Goal: Task Accomplishment & Management: Manage account settings

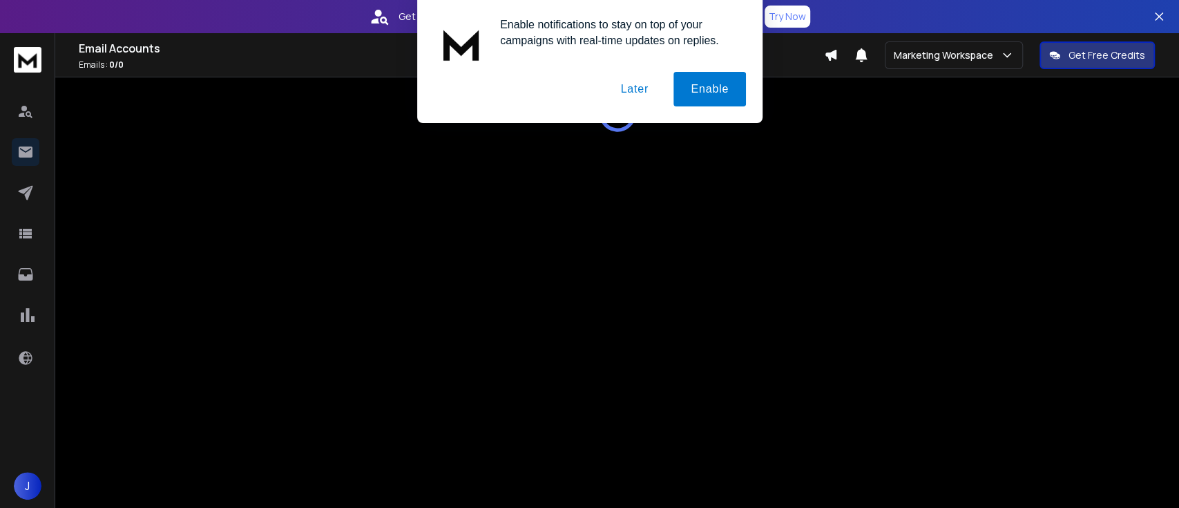
click at [635, 86] on button "Later" at bounding box center [634, 89] width 62 height 35
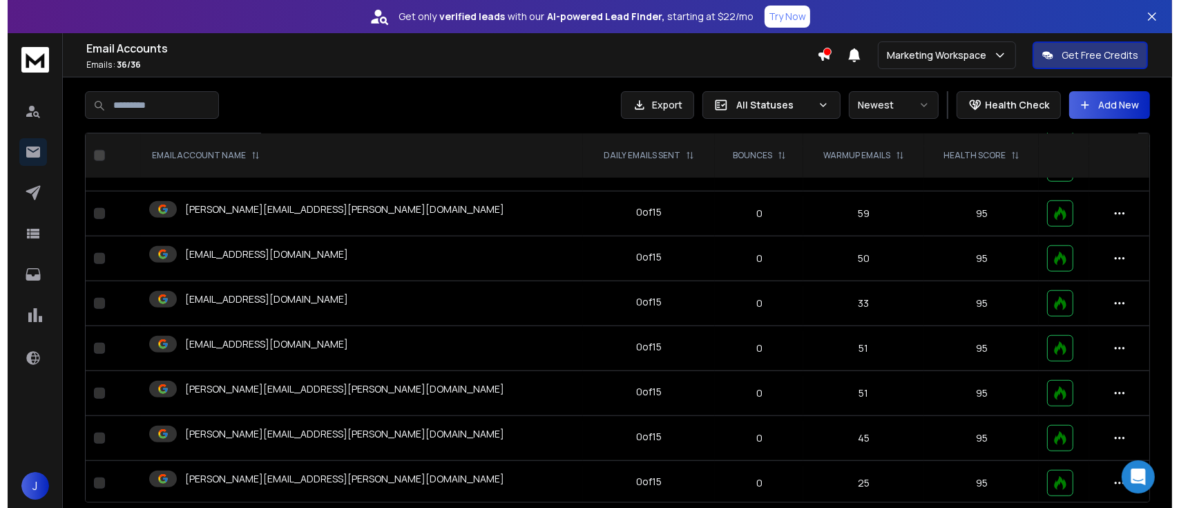
scroll to position [1300, 0]
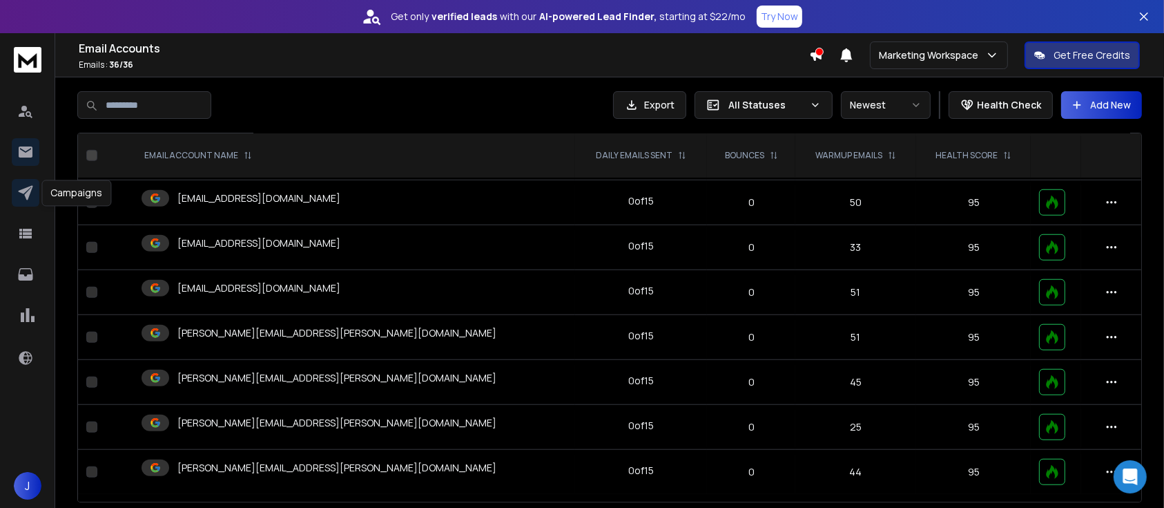
click at [19, 186] on icon at bounding box center [25, 192] width 17 height 17
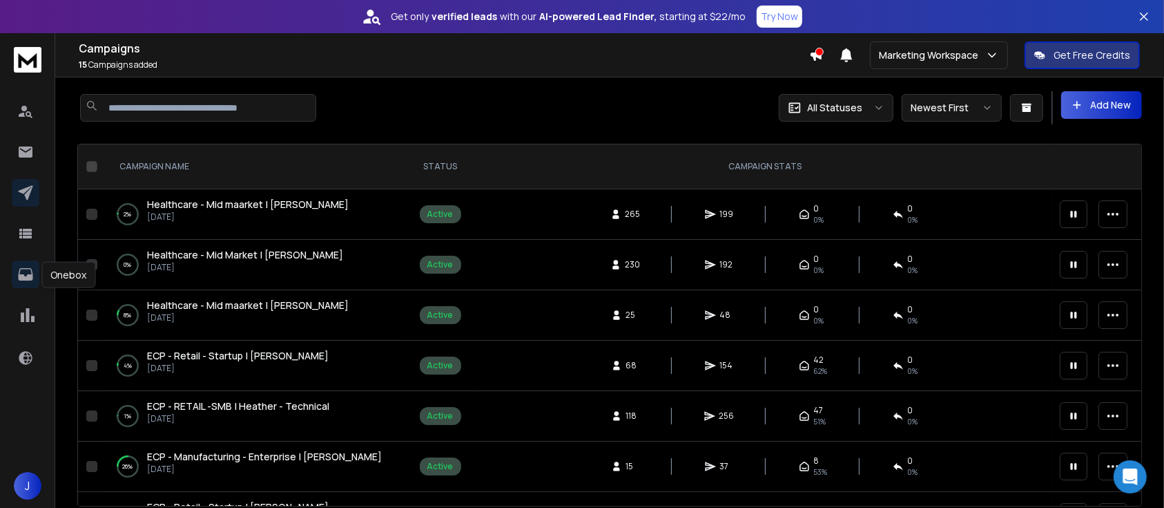
click at [22, 262] on link at bounding box center [26, 274] width 28 height 28
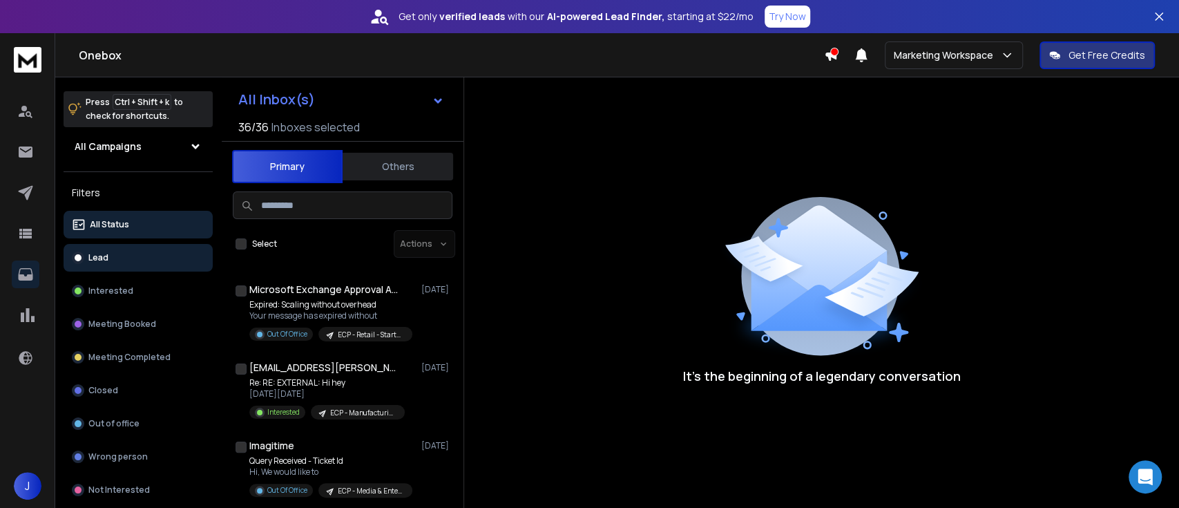
click at [116, 265] on button "Lead" at bounding box center [138, 258] width 149 height 28
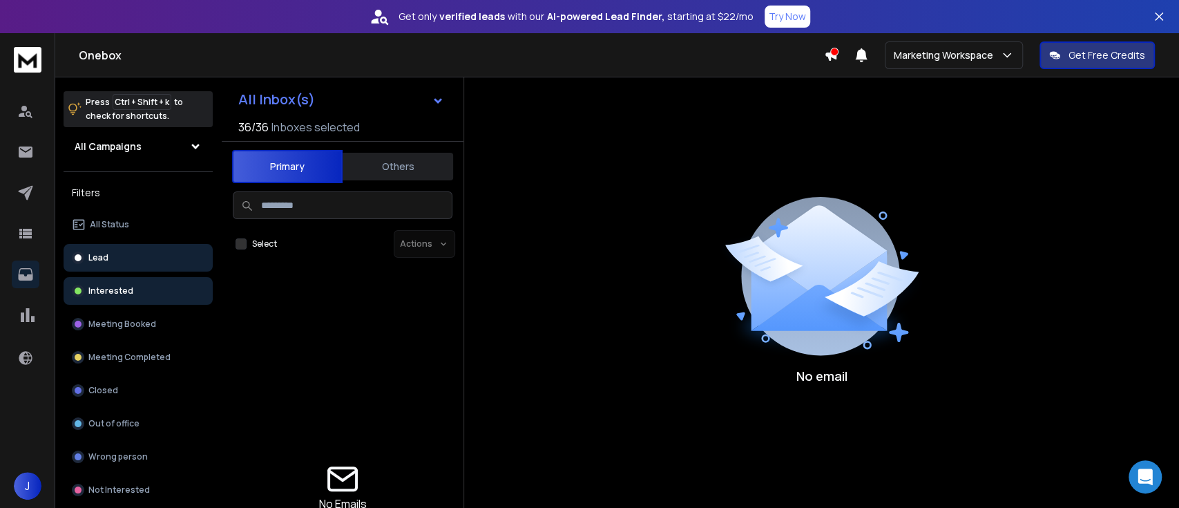
click at [128, 295] on p "Interested" at bounding box center [110, 290] width 45 height 11
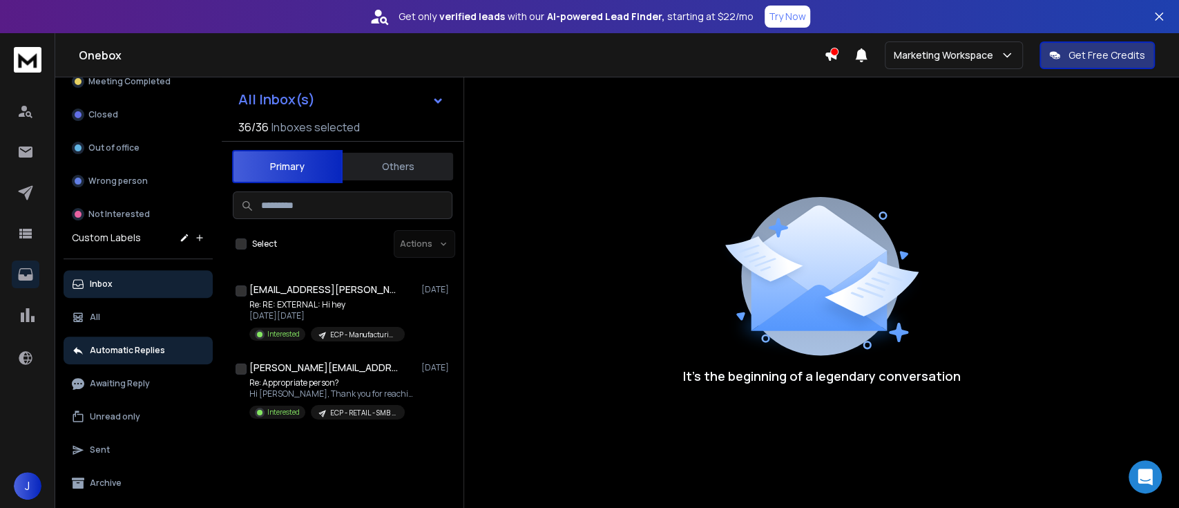
scroll to position [289, 0]
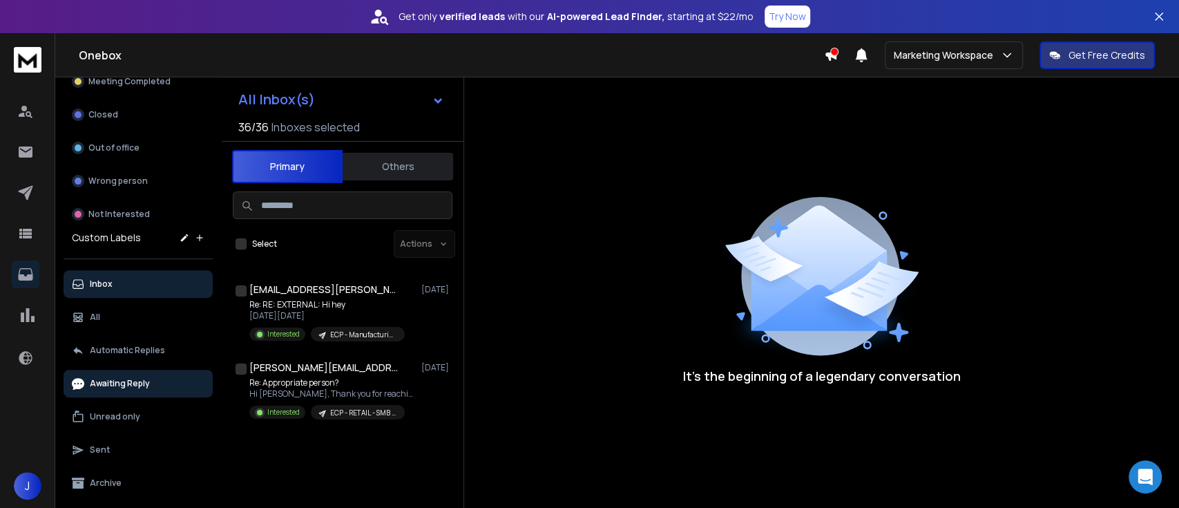
click at [148, 372] on button "Awaiting Reply" at bounding box center [138, 383] width 149 height 28
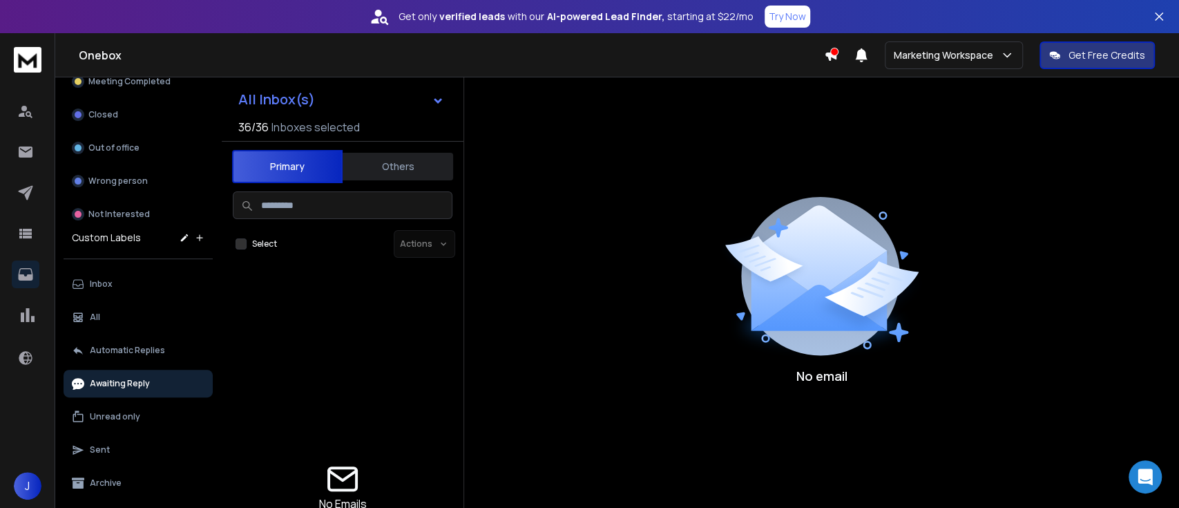
click at [148, 342] on div "Automatic Replies" at bounding box center [118, 350] width 93 height 17
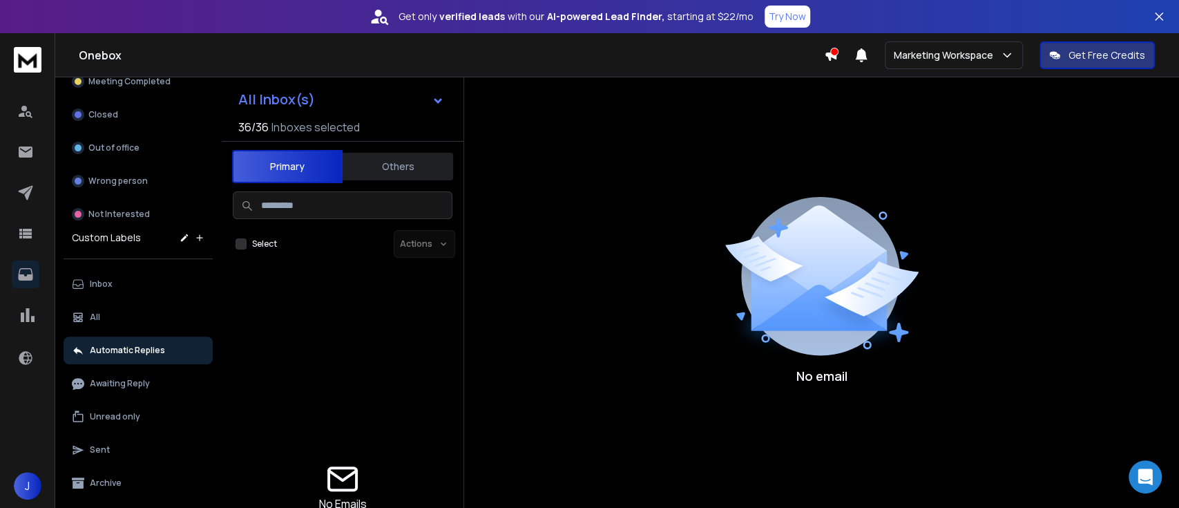
click at [171, 403] on button "Unread only" at bounding box center [138, 417] width 149 height 28
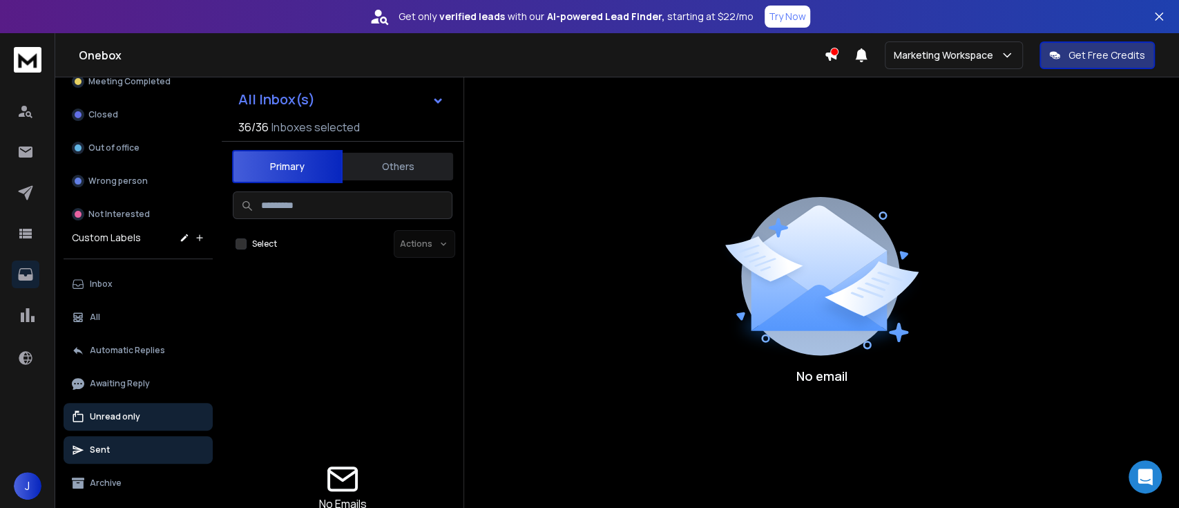
click at [133, 437] on button "Sent" at bounding box center [138, 450] width 149 height 28
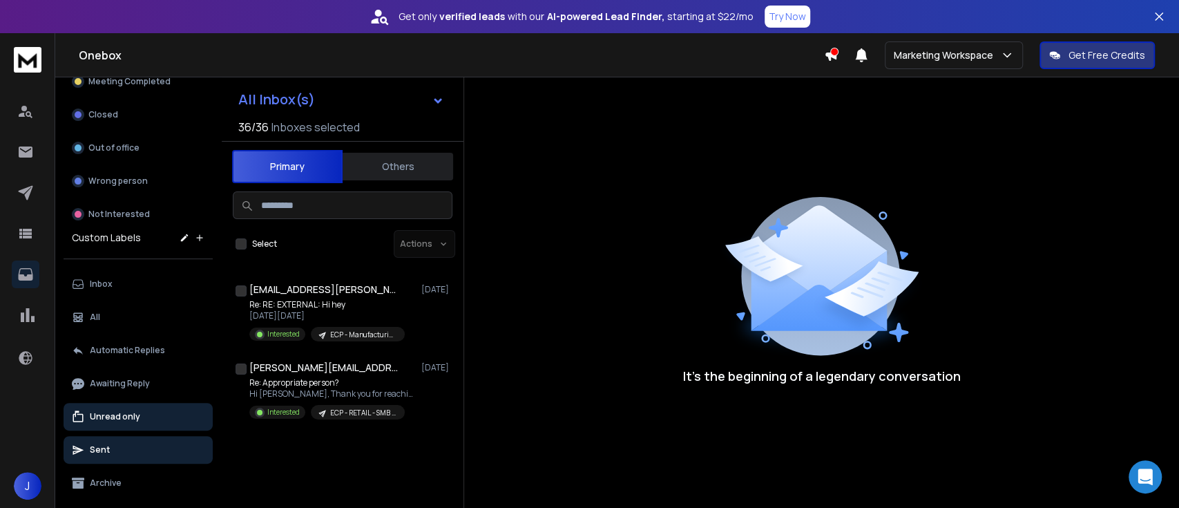
click at [137, 411] on p "Unread only" at bounding box center [115, 416] width 50 height 11
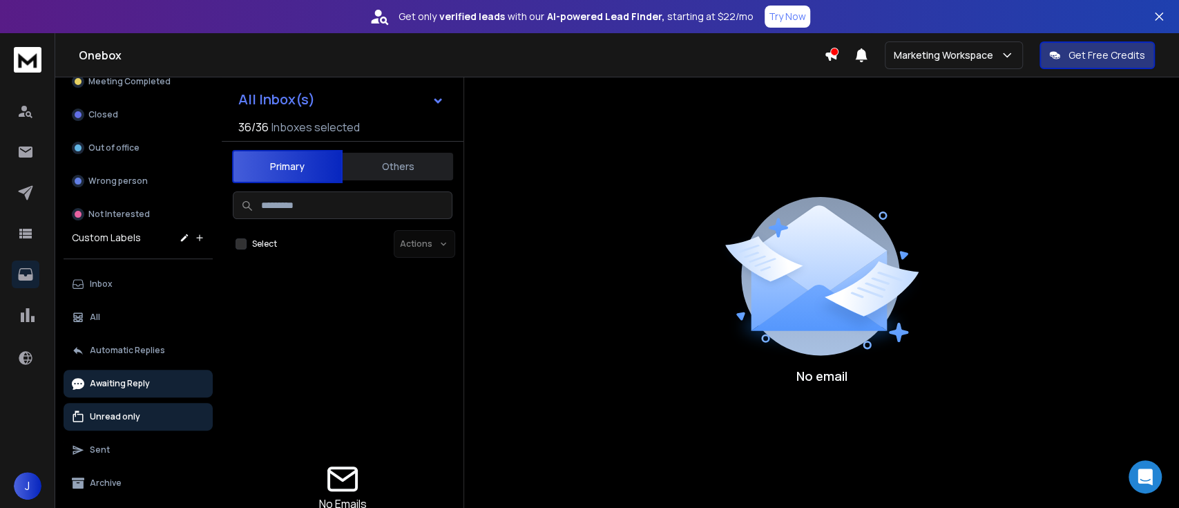
click at [133, 369] on button "Awaiting Reply" at bounding box center [138, 383] width 149 height 28
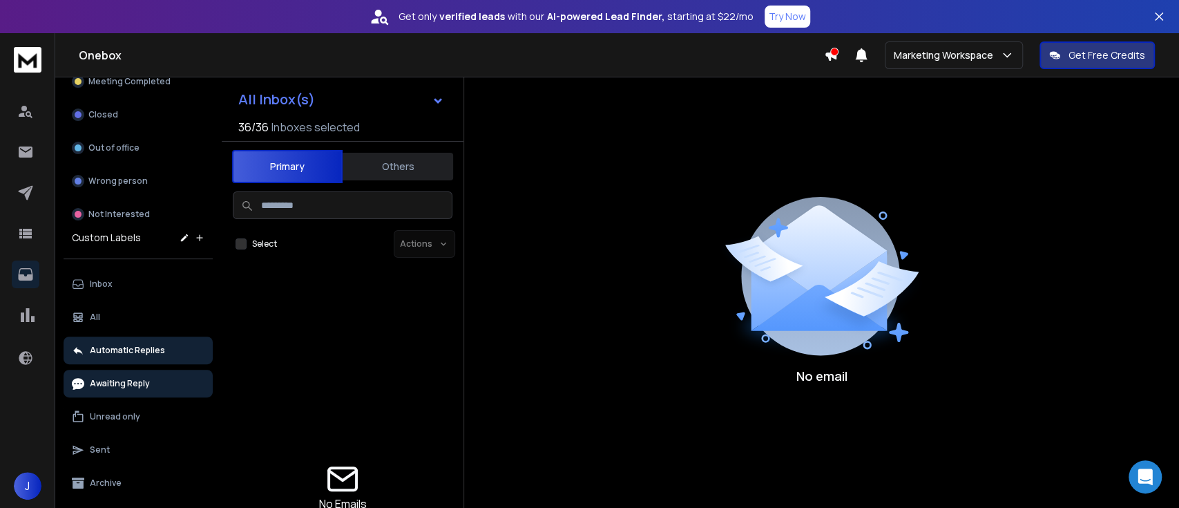
click at [148, 345] on p "Automatic Replies" at bounding box center [127, 350] width 75 height 11
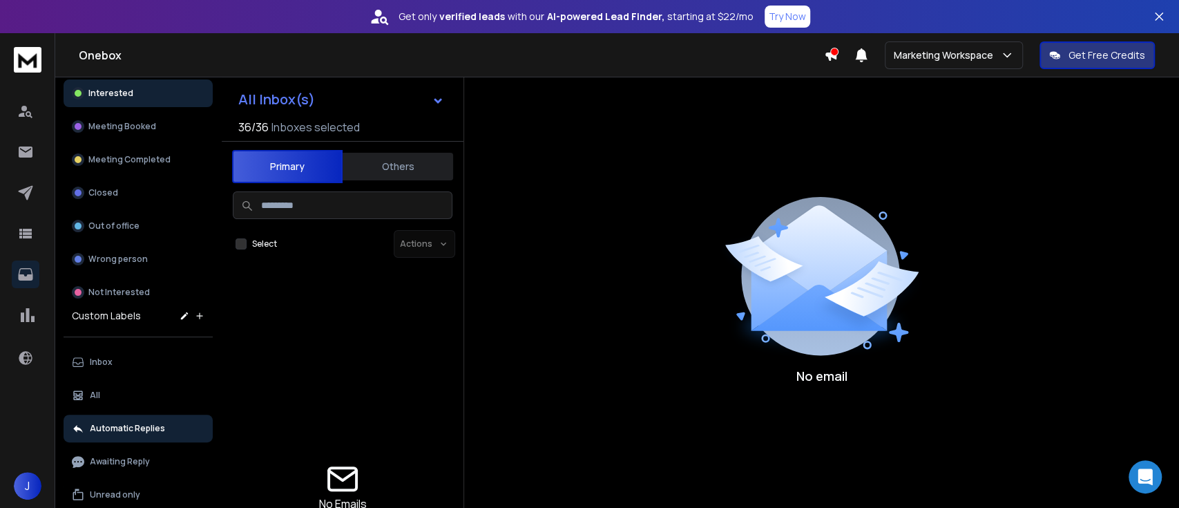
click at [117, 243] on div "All Status Lead Interested Meeting Booked Meeting Completed Closed Out of offic…" at bounding box center [138, 159] width 149 height 293
click at [122, 251] on button "Wrong person" at bounding box center [138, 259] width 149 height 28
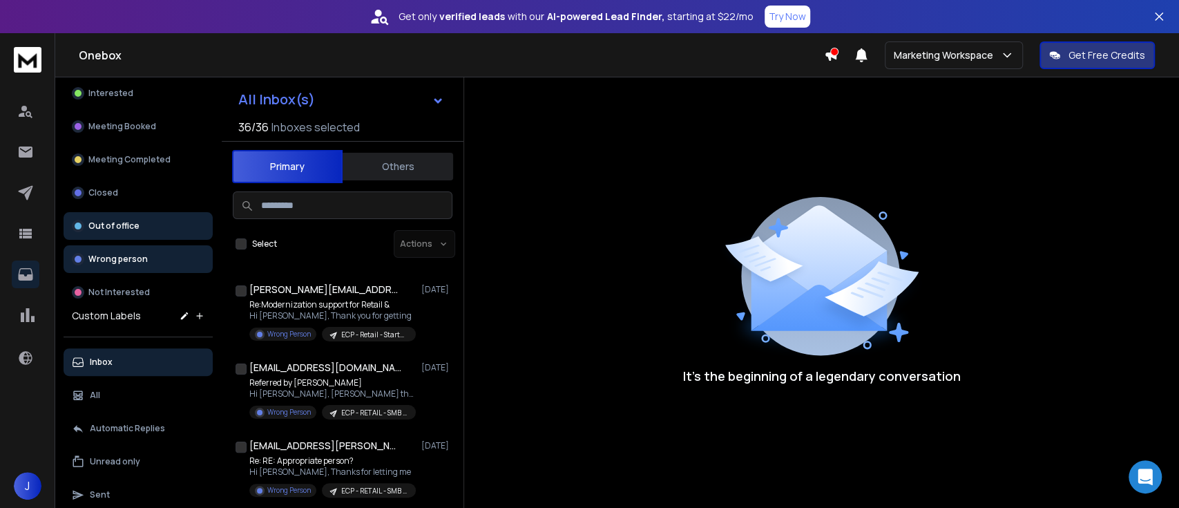
click at [110, 225] on p "Out of office" at bounding box center [113, 225] width 51 height 11
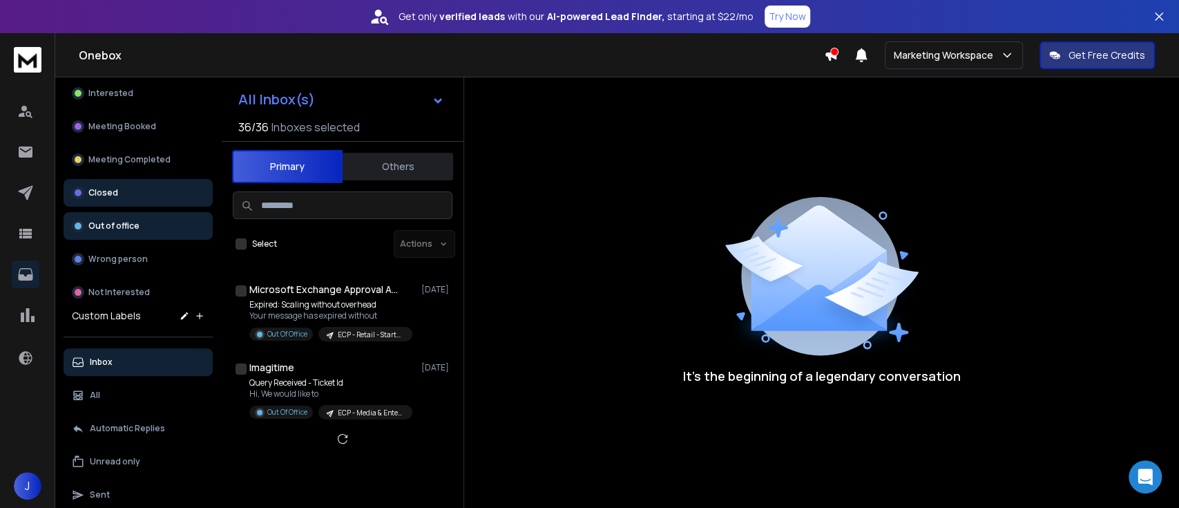
click at [110, 191] on p "Closed" at bounding box center [103, 192] width 30 height 11
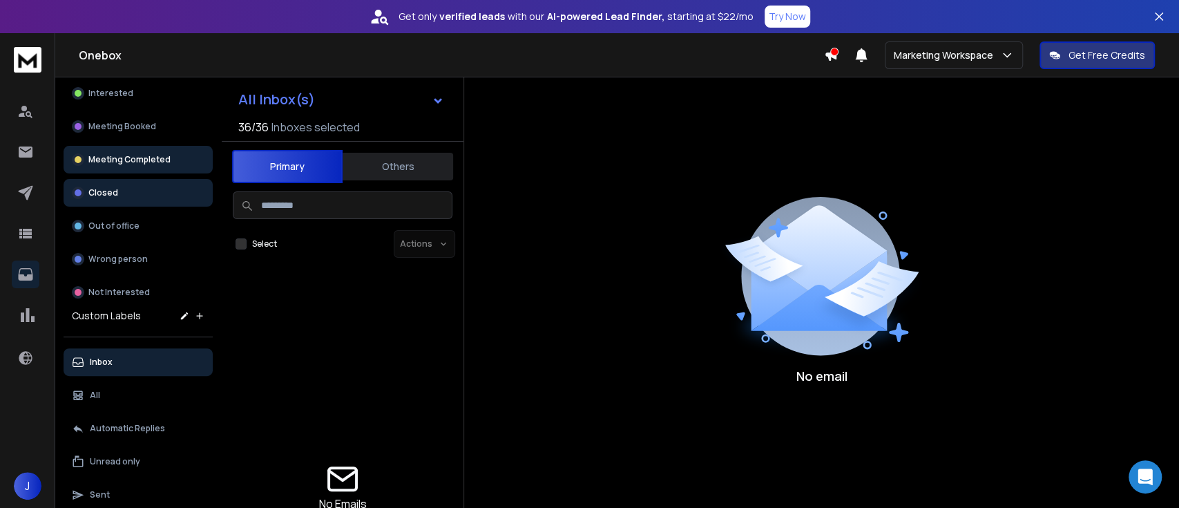
click at [114, 162] on p "Meeting Completed" at bounding box center [129, 159] width 82 height 11
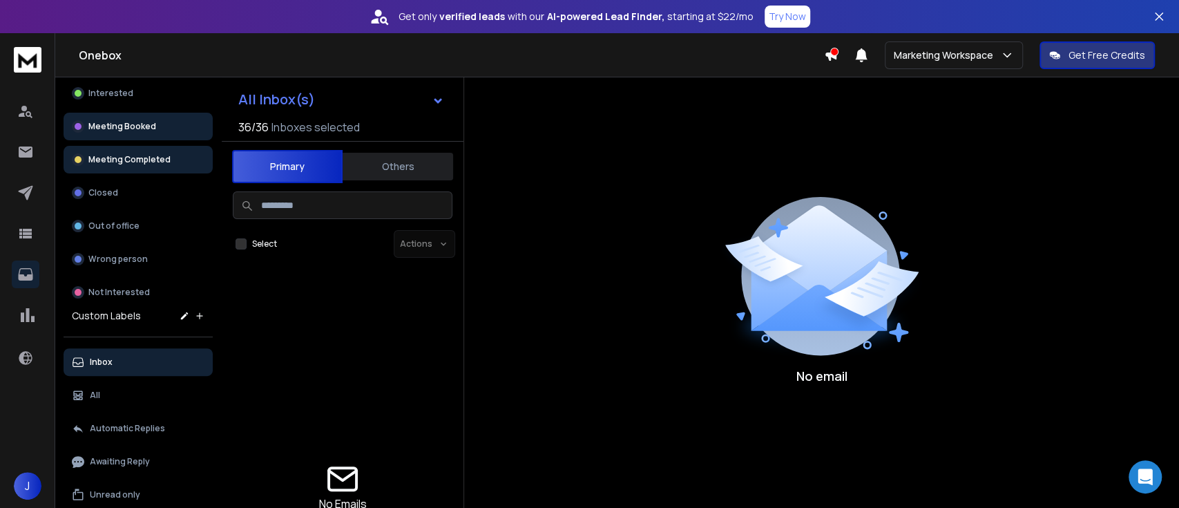
click at [133, 136] on button "Meeting Booked" at bounding box center [138, 127] width 149 height 28
